Goal: Task Accomplishment & Management: Manage account settings

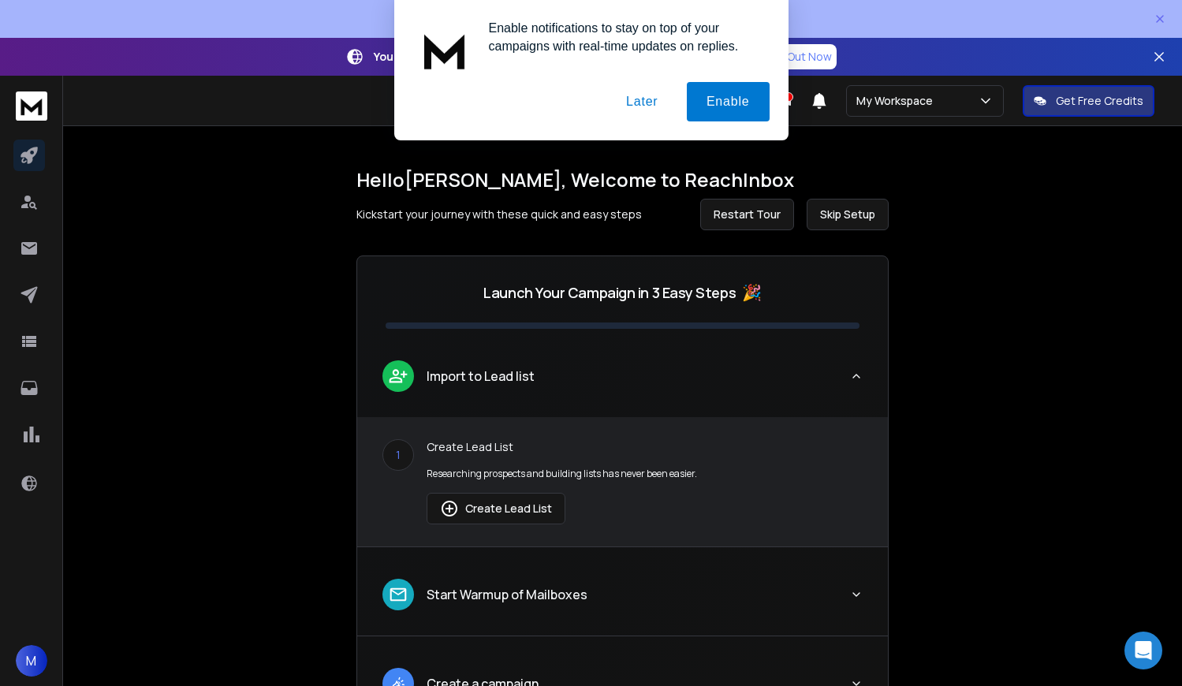
click at [643, 106] on button "Later" at bounding box center [642, 101] width 71 height 39
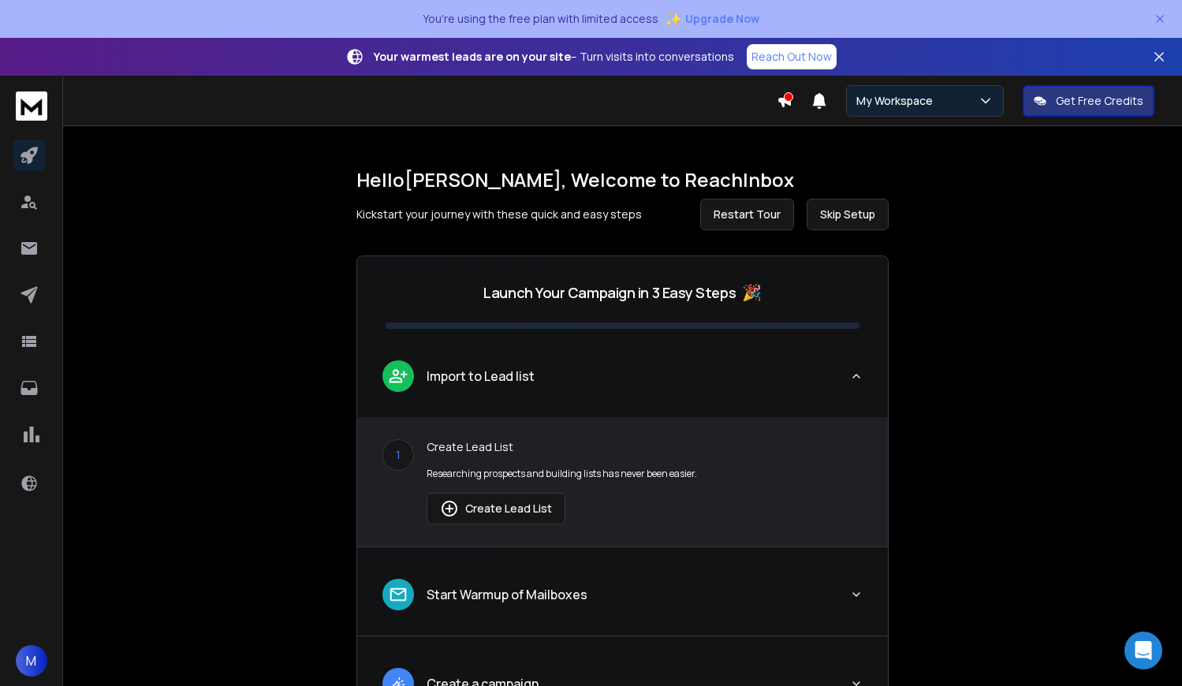
click at [966, 112] on button "My Workspace" at bounding box center [925, 101] width 158 height 32
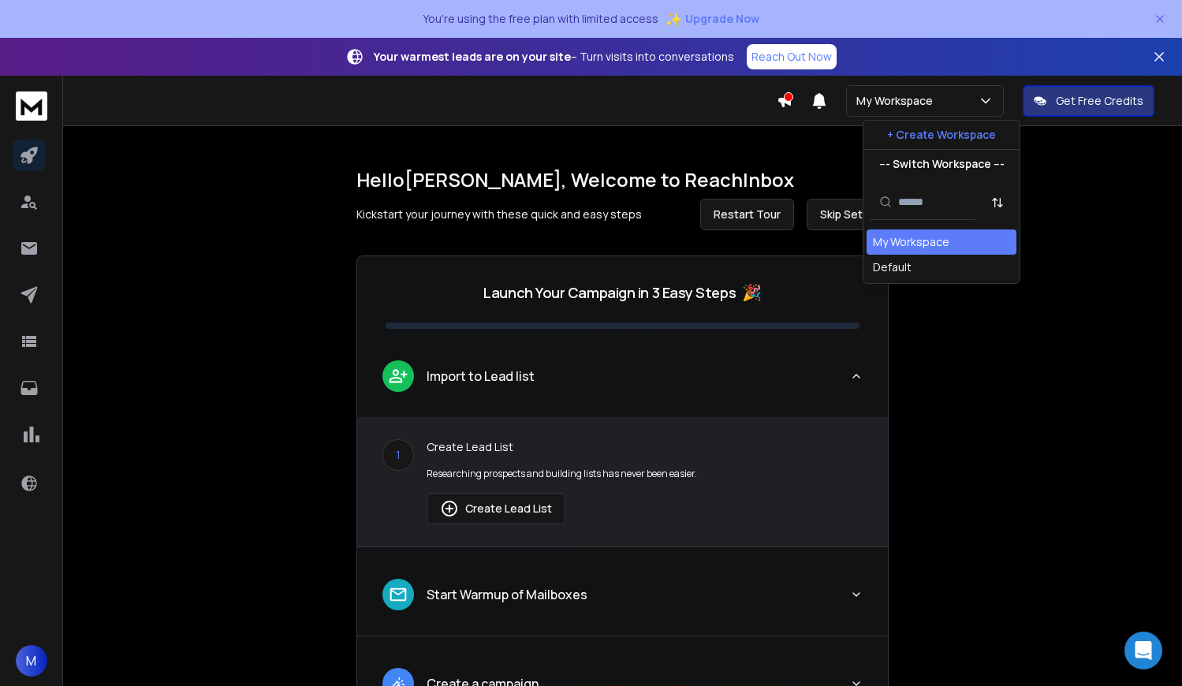
click at [743, 154] on div "Hello Madeleine , Welcome to ReachInbox Kickstart your journey with these quick…" at bounding box center [622, 446] width 1069 height 609
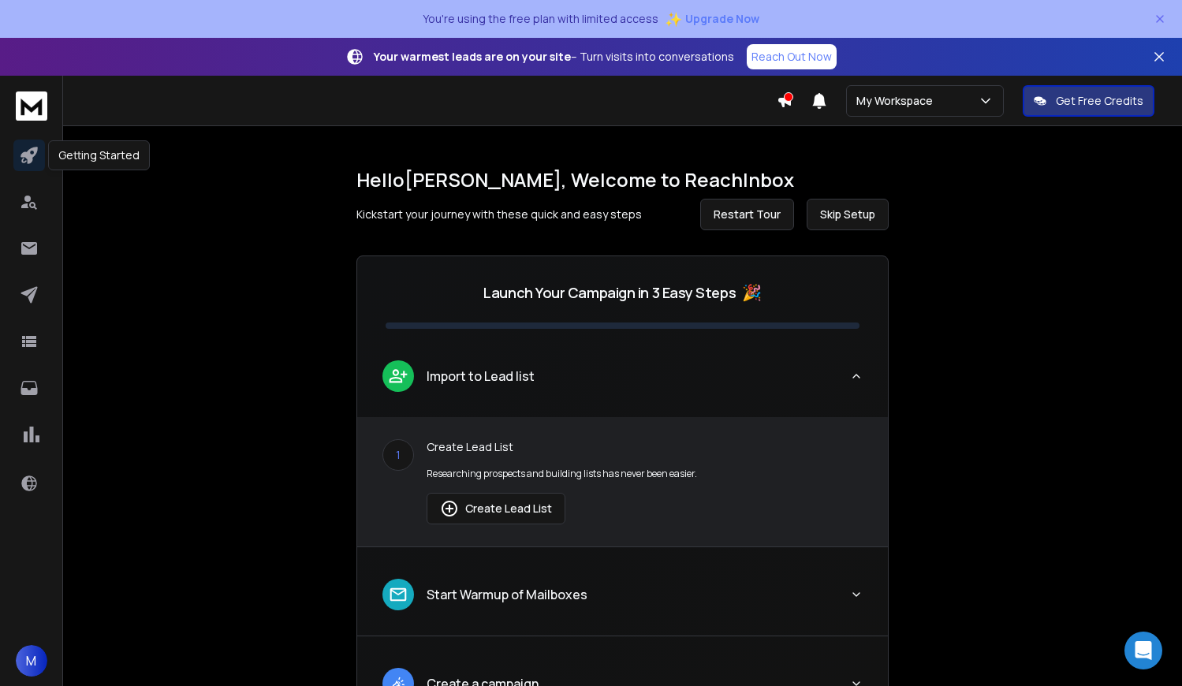
click at [25, 170] on link at bounding box center [29, 156] width 32 height 32
click at [28, 199] on circle at bounding box center [27, 199] width 6 height 6
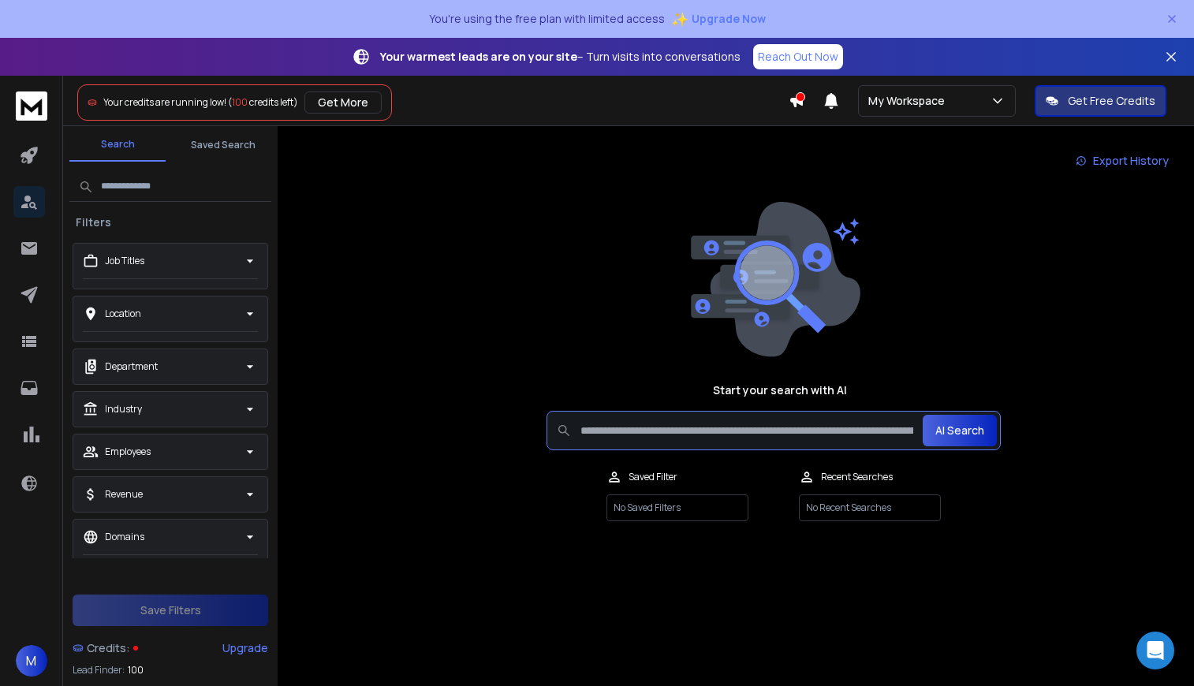
click at [1176, 54] on icon at bounding box center [1171, 57] width 14 height 14
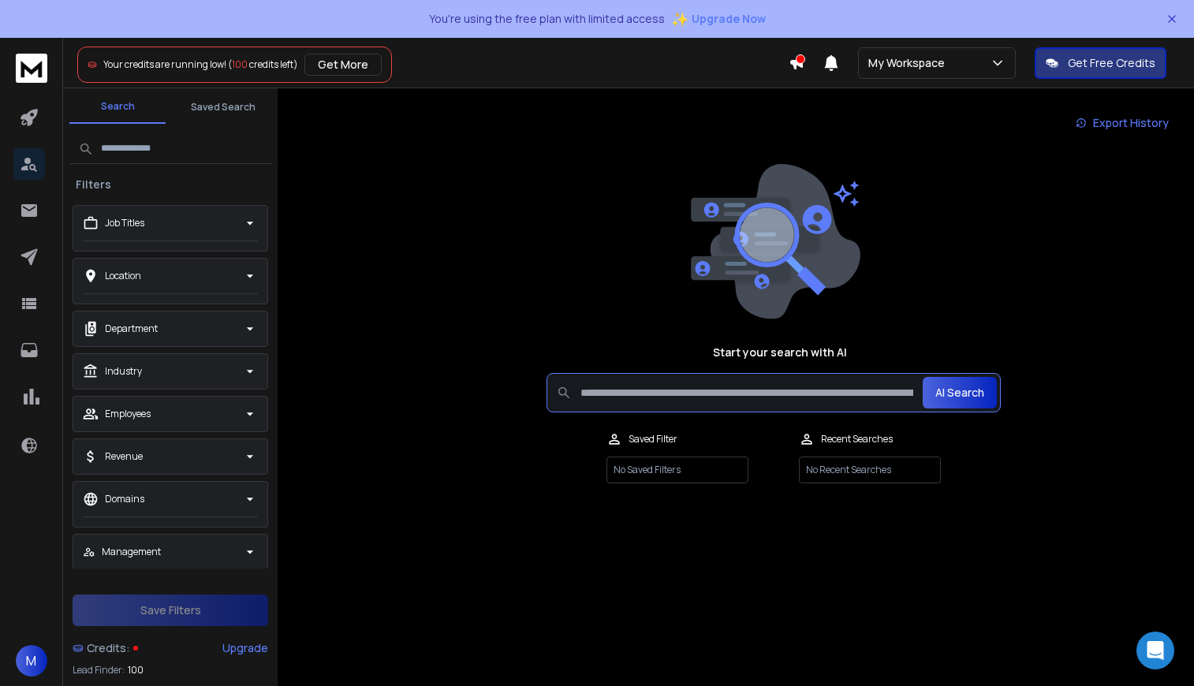
click at [1177, 18] on icon "Close notification" at bounding box center [1172, 19] width 13 height 13
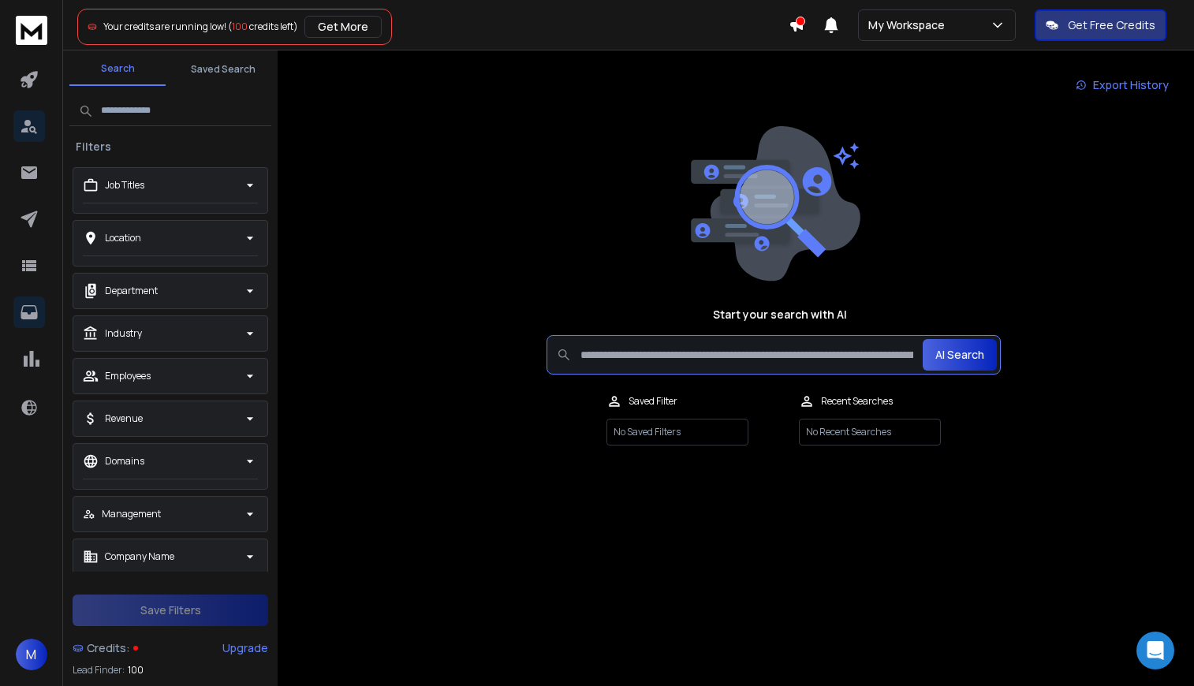
click at [31, 322] on link at bounding box center [29, 313] width 32 height 32
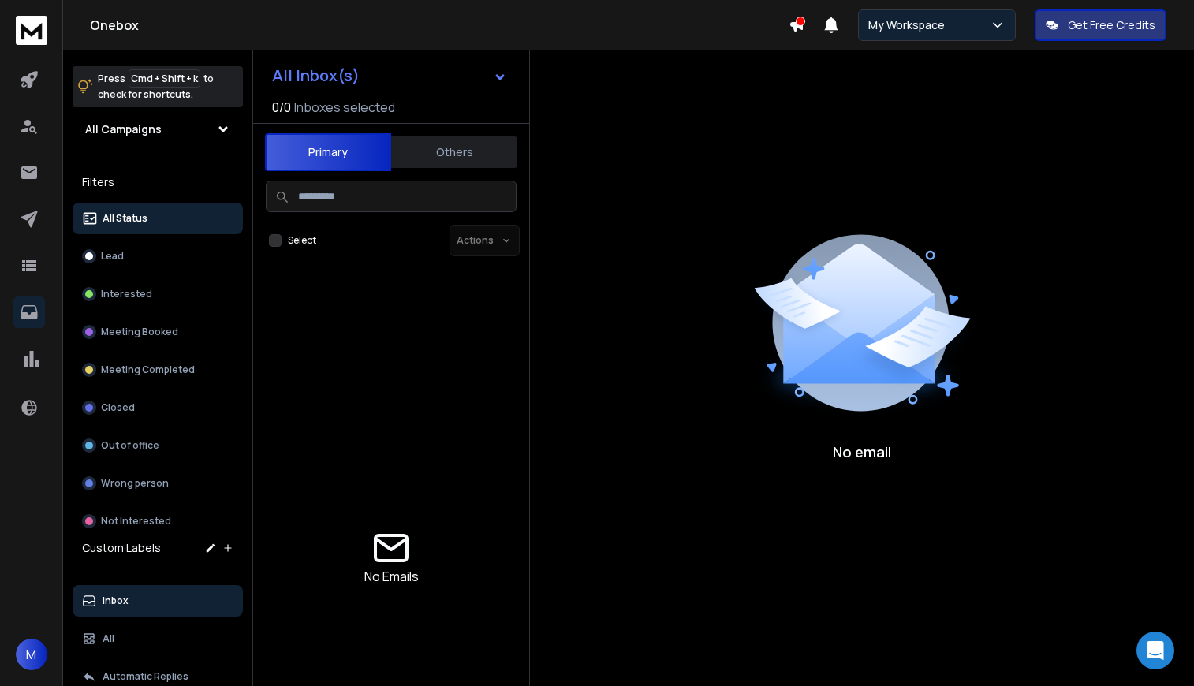
click at [961, 23] on div "My Workspace" at bounding box center [937, 25] width 137 height 16
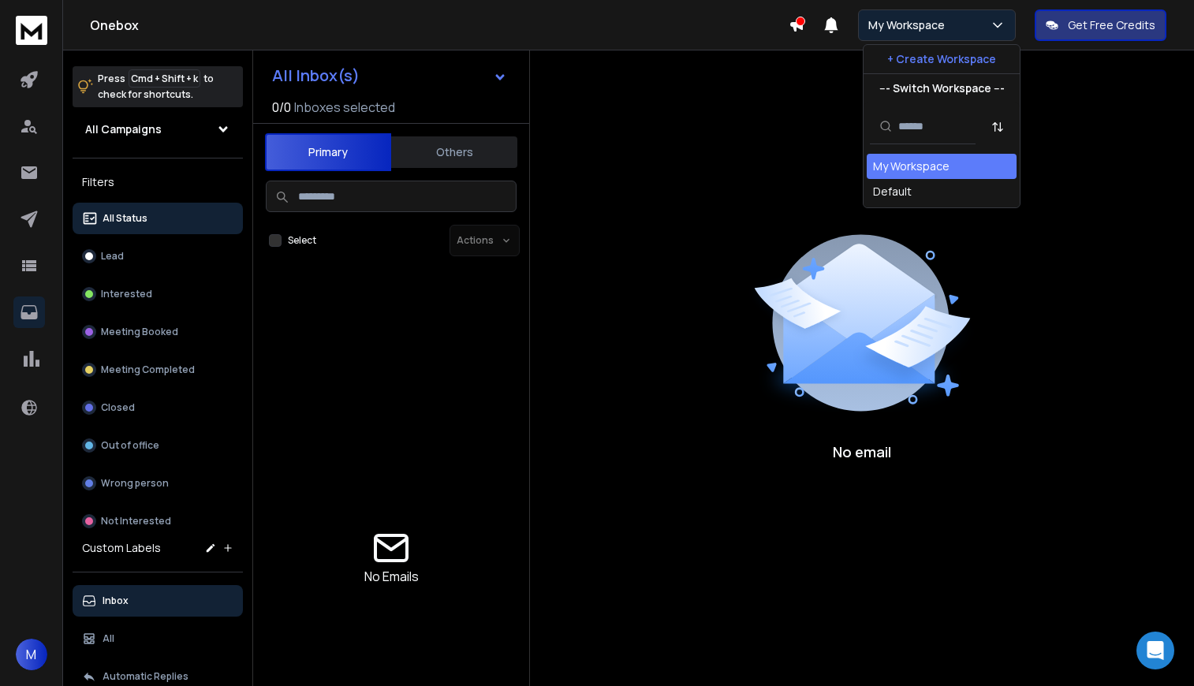
click at [930, 28] on p "My Workspace" at bounding box center [910, 25] width 83 height 16
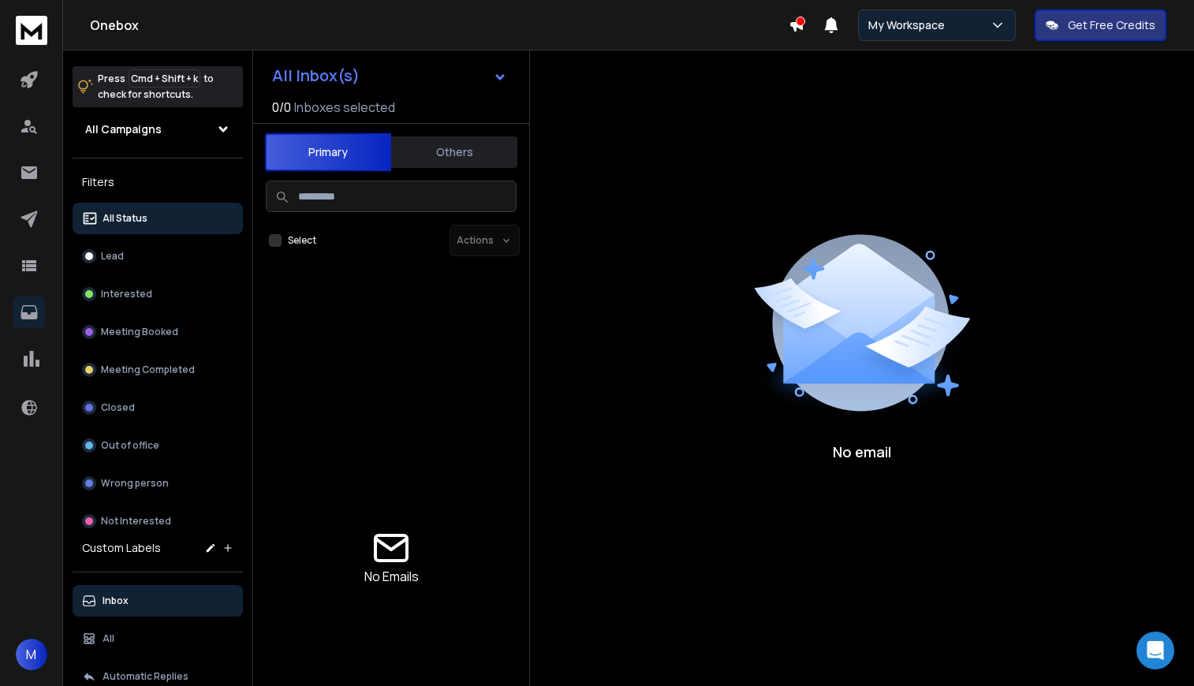
click at [930, 28] on p "My Workspace" at bounding box center [910, 25] width 83 height 16
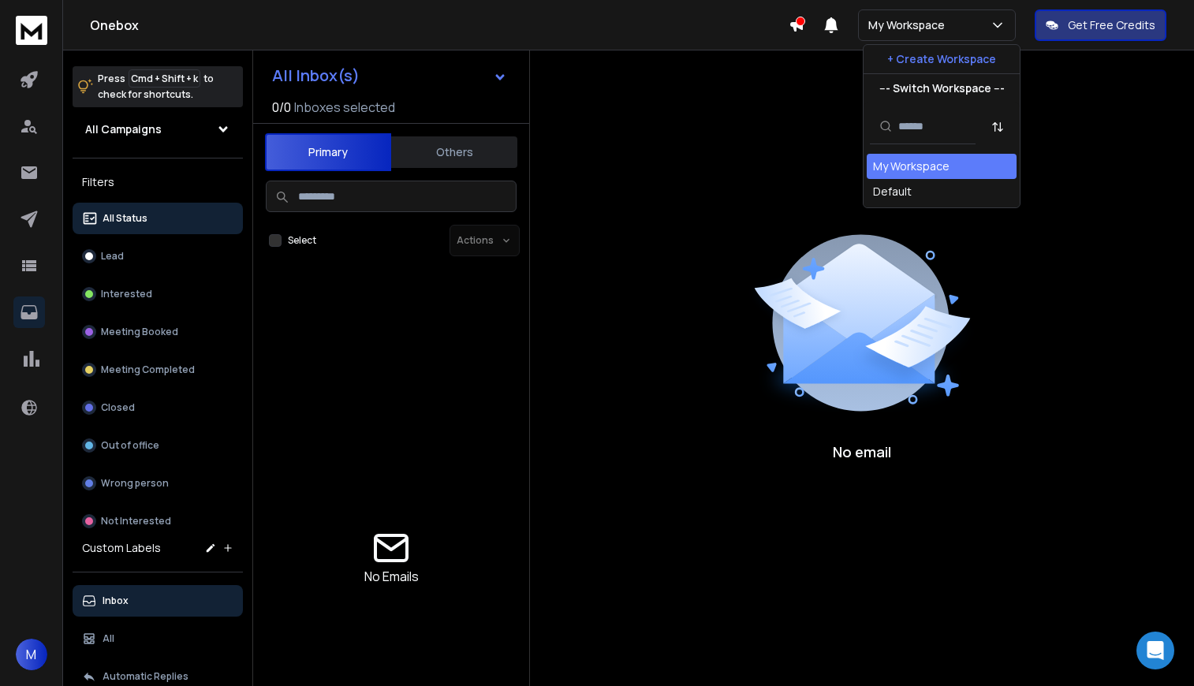
click at [930, 89] on p "--- Switch Workspace ---" at bounding box center [942, 88] width 125 height 16
click at [906, 184] on div "Default" at bounding box center [892, 192] width 39 height 16
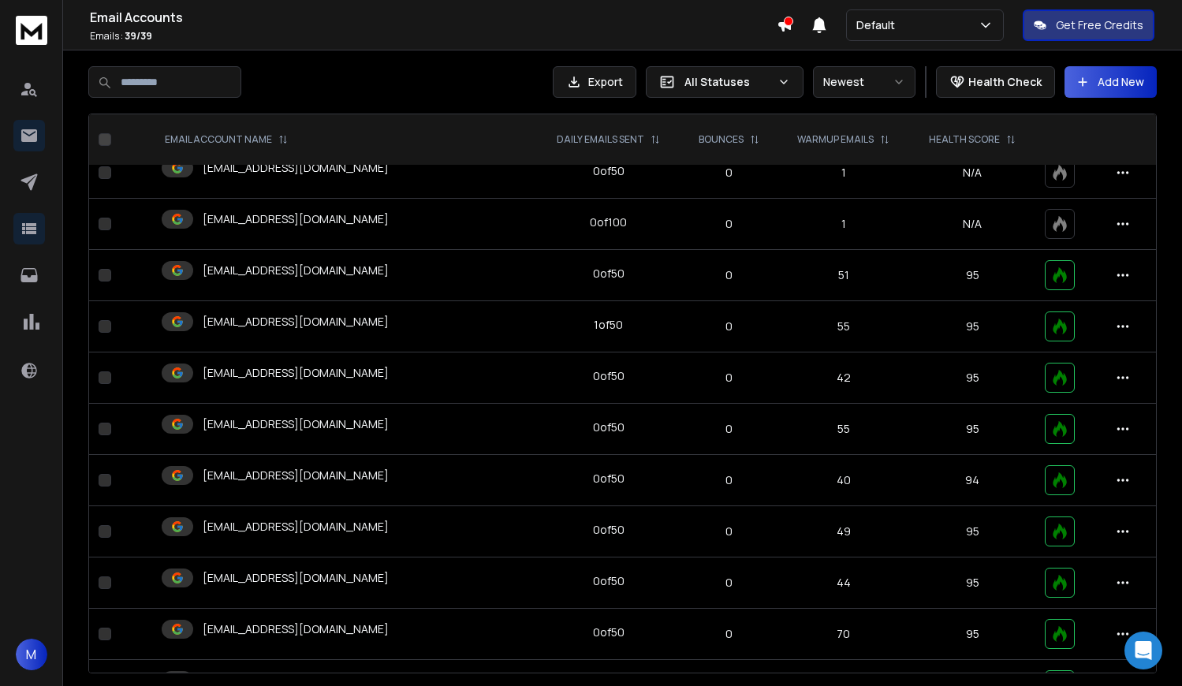
scroll to position [1067, 0]
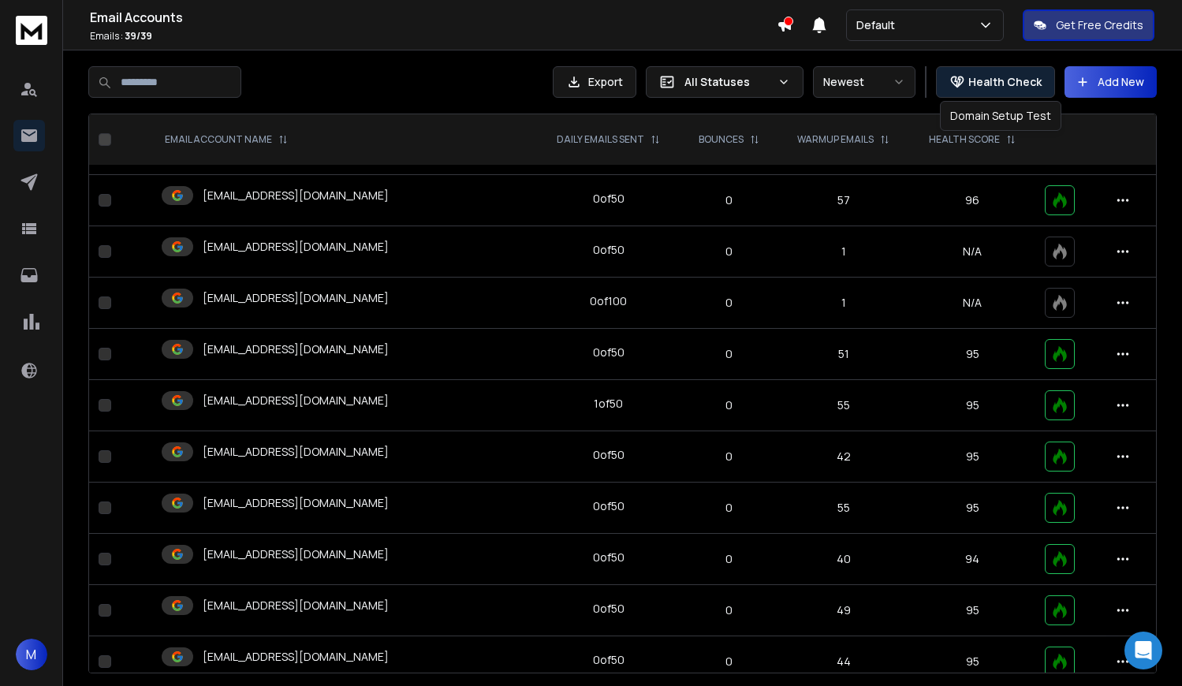
click at [999, 88] on p "Health Check" at bounding box center [1005, 82] width 73 height 16
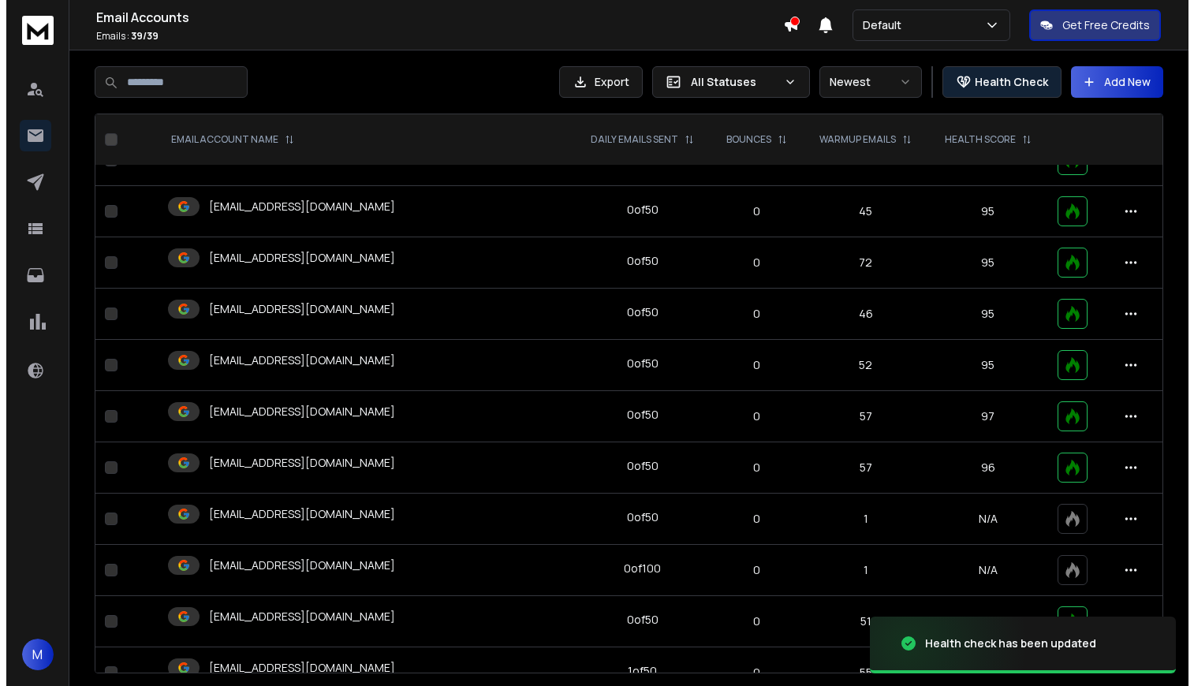
scroll to position [0, 0]
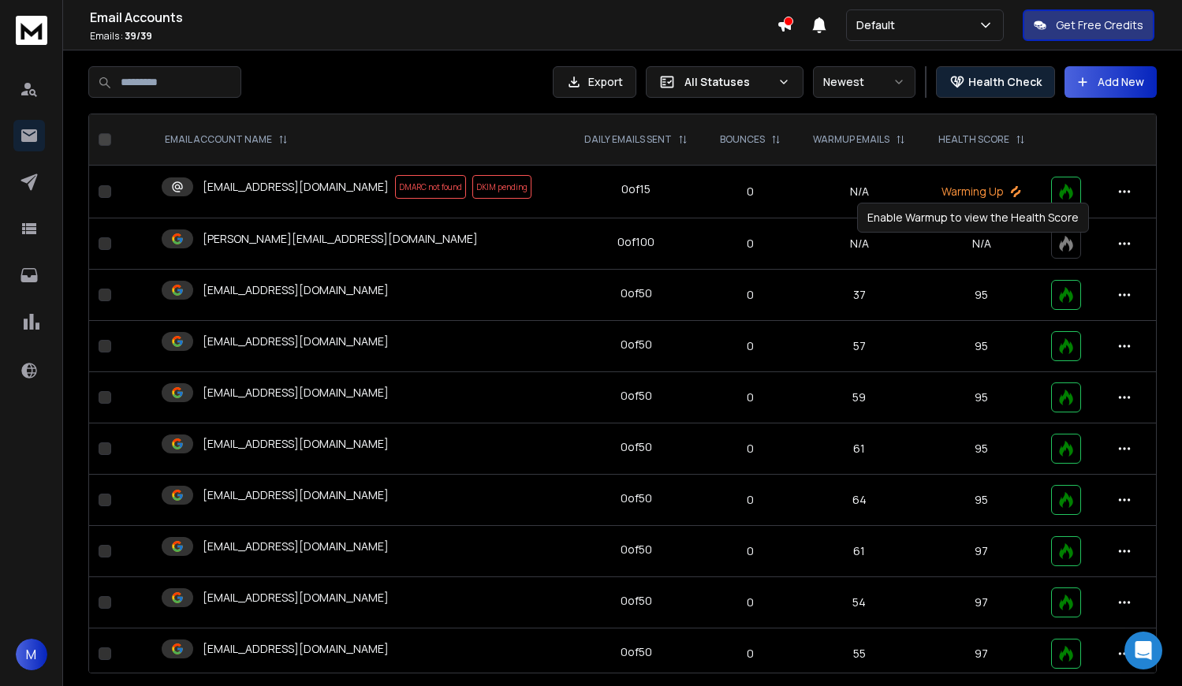
click at [941, 237] on p "N/A" at bounding box center [982, 244] width 101 height 16
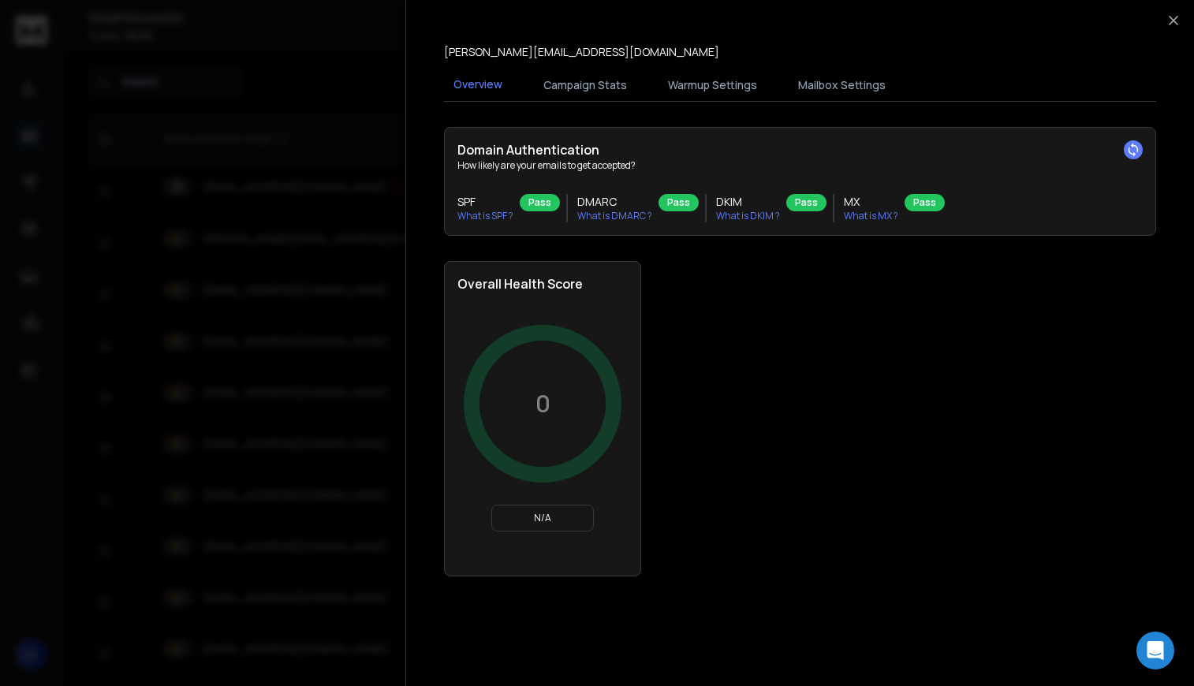
click at [592, 83] on button "Campaign Stats" at bounding box center [585, 85] width 103 height 35
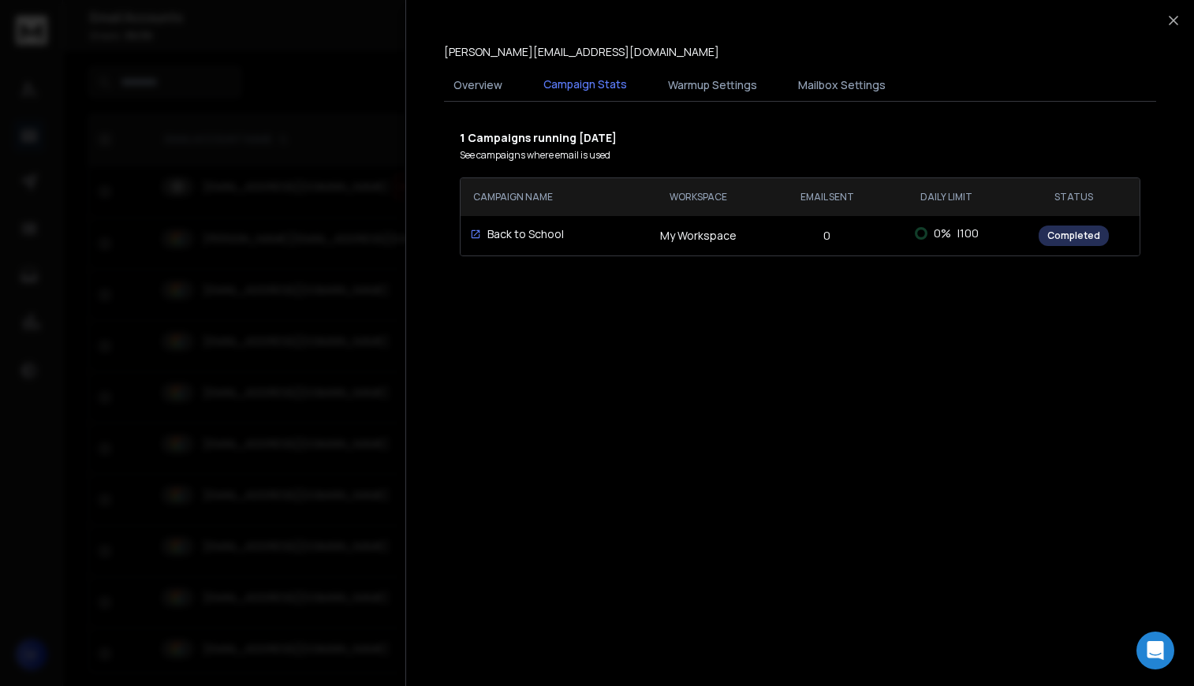
click at [679, 81] on button "Warmup Settings" at bounding box center [713, 85] width 108 height 35
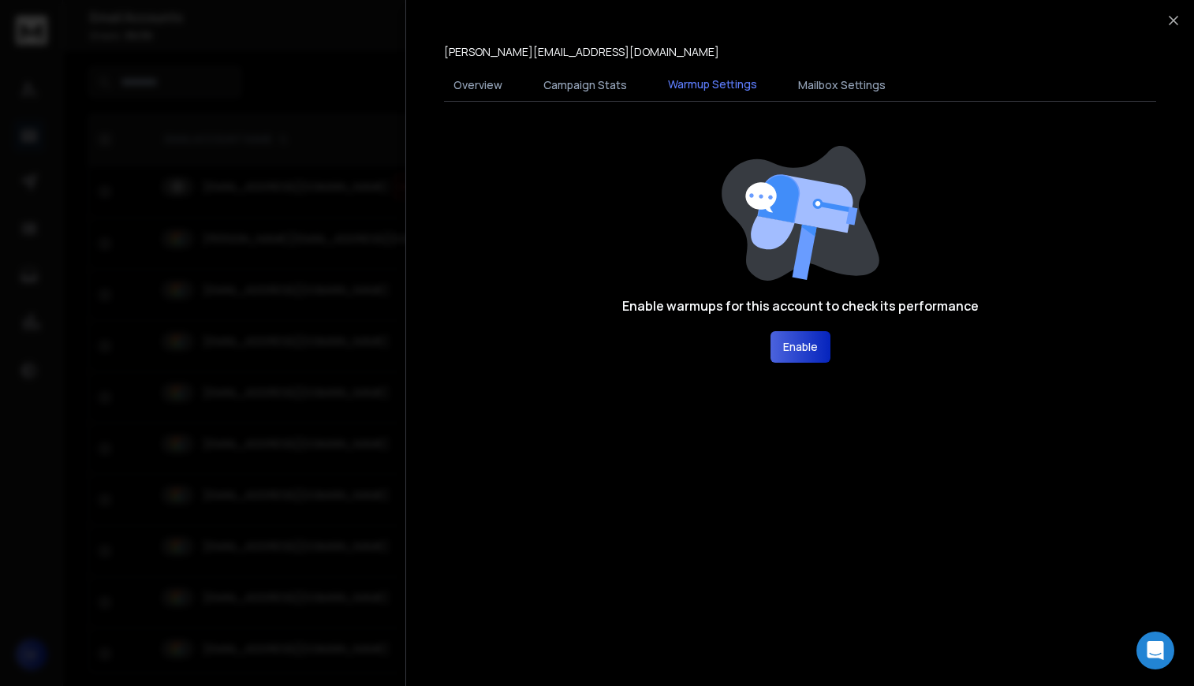
click at [857, 81] on button "Mailbox Settings" at bounding box center [842, 85] width 106 height 35
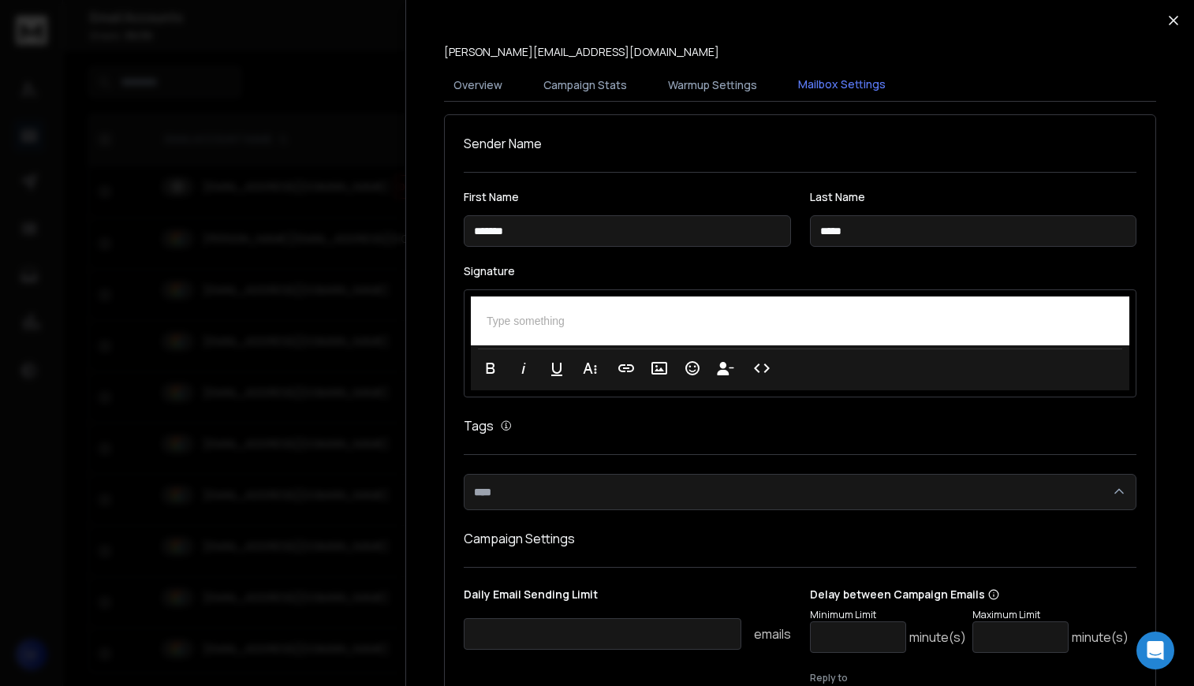
click at [1170, 22] on icon "button" at bounding box center [1174, 21] width 8 height 8
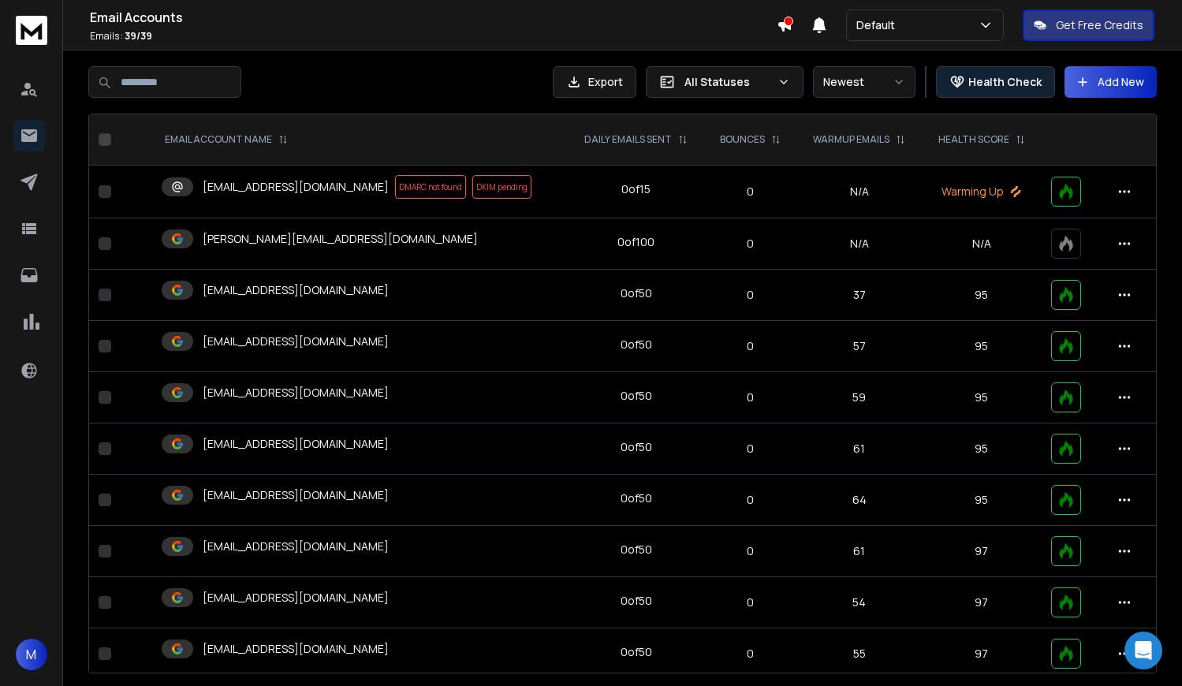
click at [415, 312] on td "[EMAIL_ADDRESS][DOMAIN_NAME]" at bounding box center [360, 295] width 416 height 51
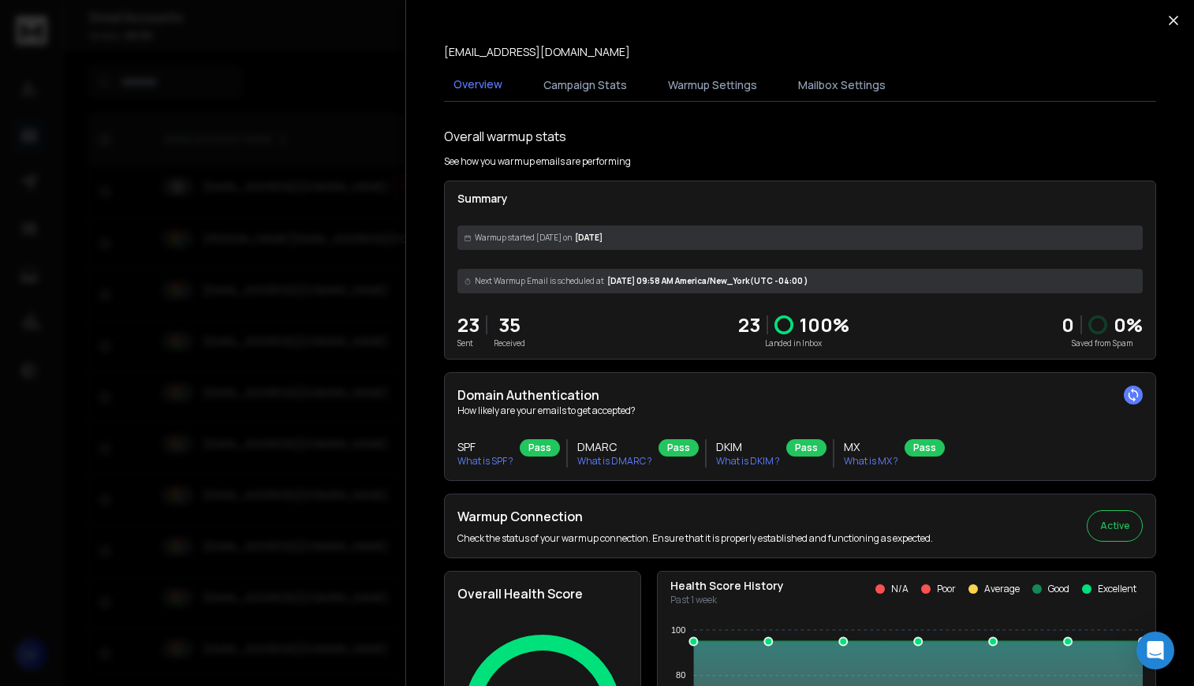
click at [1170, 23] on icon "button" at bounding box center [1174, 21] width 8 height 8
